Goal: Task Accomplishment & Management: Use online tool/utility

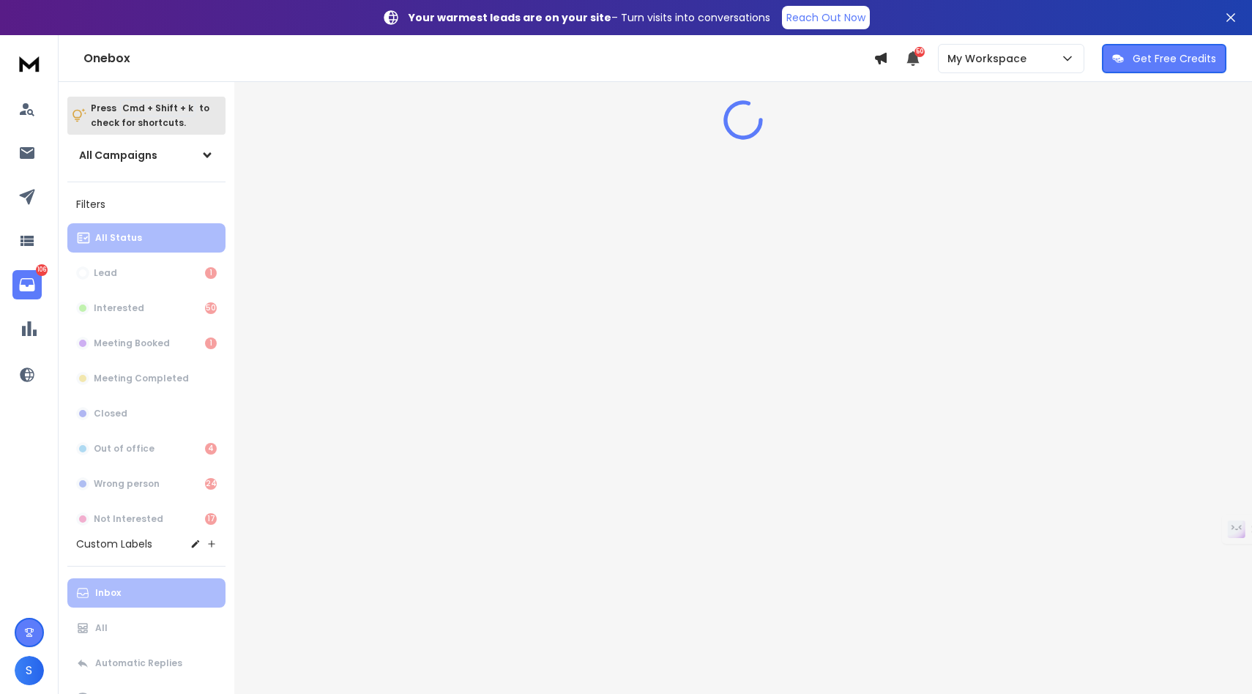
click at [319, 53] on h1 "Onebox" at bounding box center [478, 59] width 790 height 18
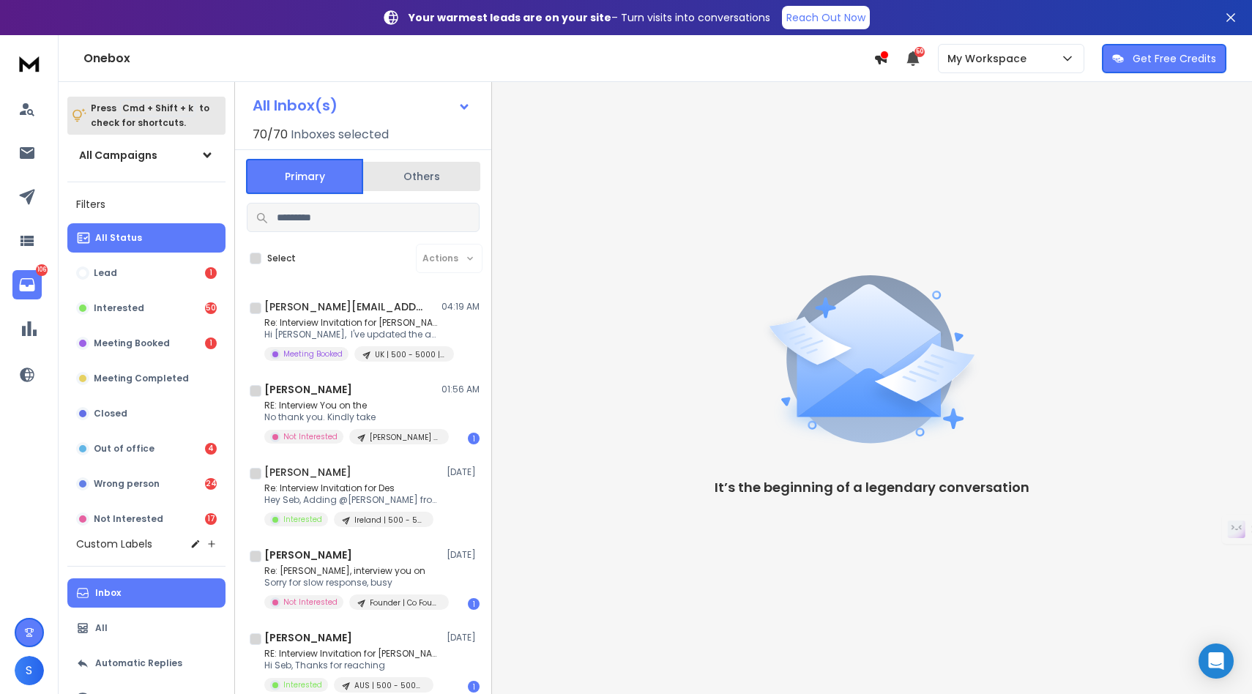
click at [316, 220] on input at bounding box center [363, 217] width 233 height 29
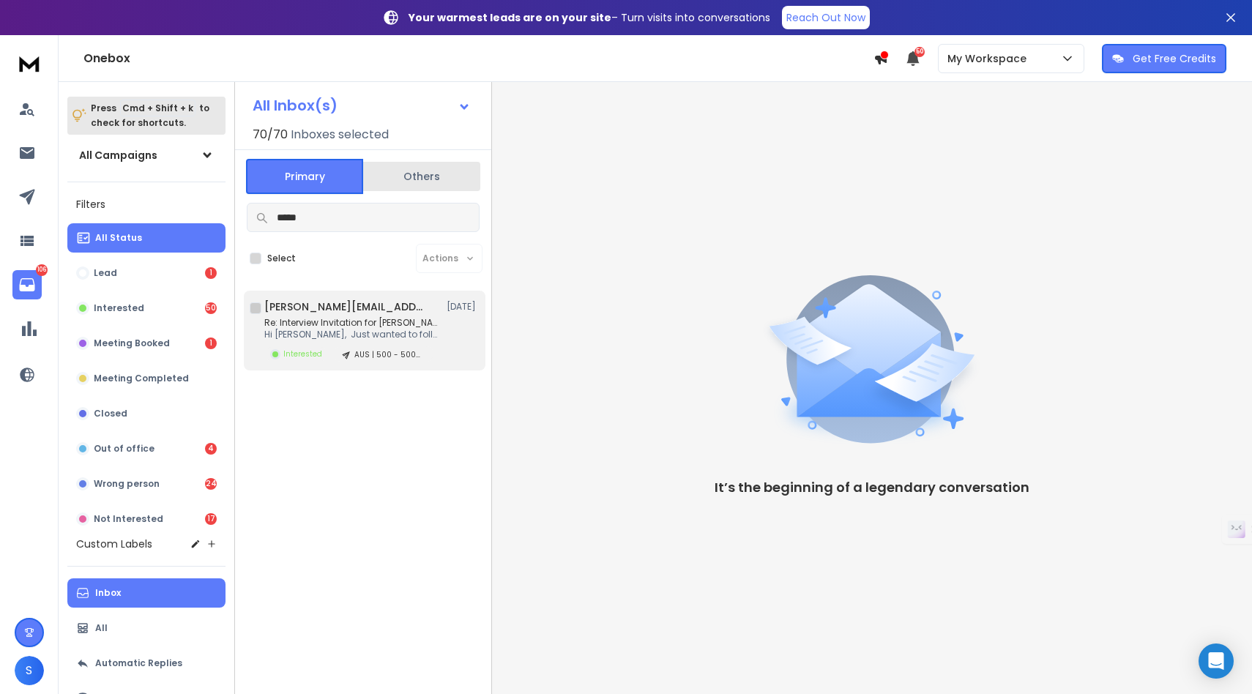
type input "*****"
click at [328, 324] on p "Re: Interview Invitation for [PERSON_NAME]" at bounding box center [352, 323] width 176 height 12
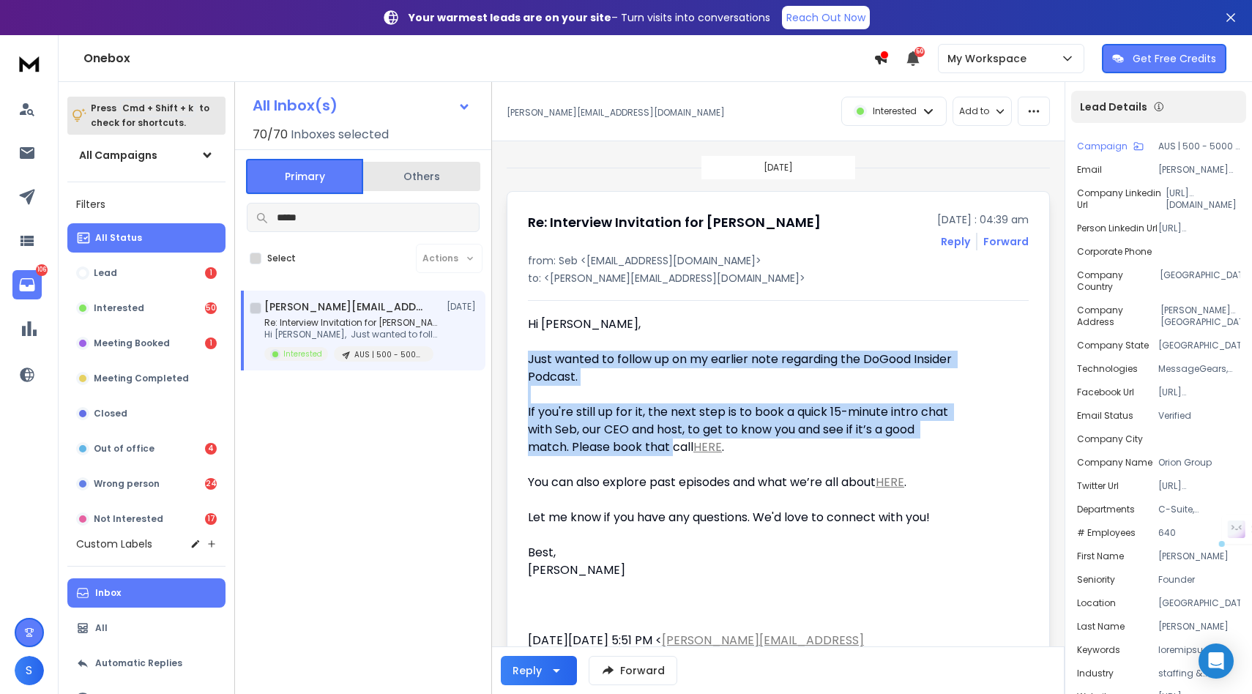
drag, startPoint x: 529, startPoint y: 358, endPoint x: 675, endPoint y: 447, distance: 171.6
click at [675, 447] on div "Hi [PERSON_NAME], Just wanted to follow up on my earlier note regarding the DoG…" at bounding box center [742, 448] width 428 height 264
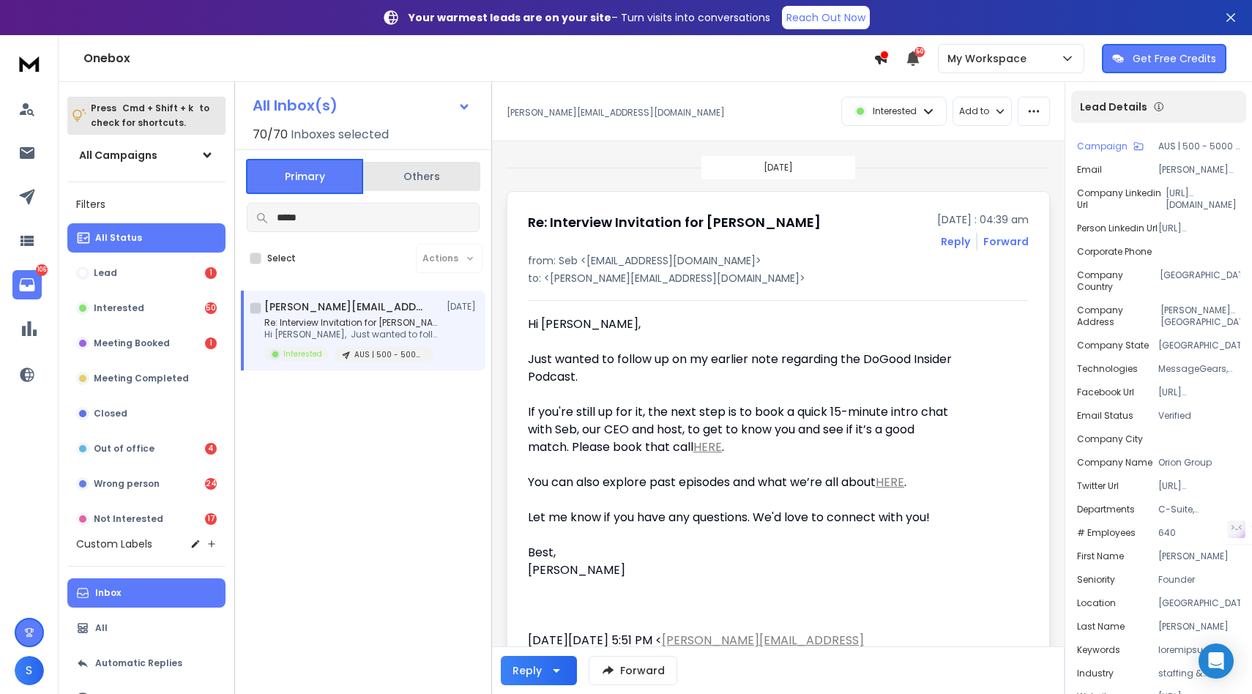
click at [647, 426] on div "Hi [PERSON_NAME], Just wanted to follow up on my earlier note regarding the DoG…" at bounding box center [742, 448] width 428 height 264
click at [773, 51] on h1 "Onebox" at bounding box center [478, 59] width 790 height 18
click at [761, 53] on h1 "Onebox" at bounding box center [478, 59] width 790 height 18
click at [1229, 18] on icon at bounding box center [1230, 17] width 13 height 13
